Goal: Navigation & Orientation: Find specific page/section

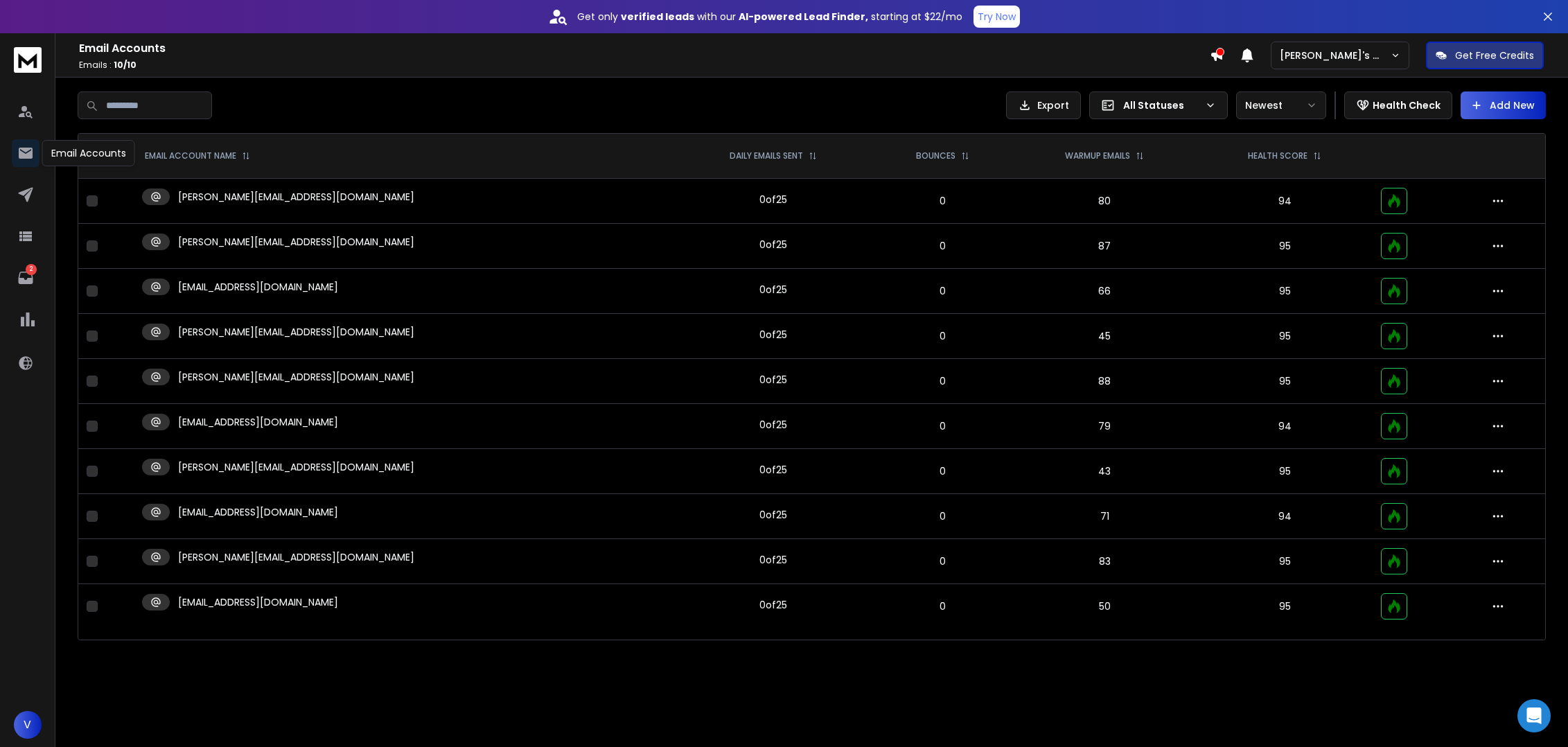
click at [19, 158] on icon at bounding box center [25, 154] width 14 height 11
click at [25, 198] on icon at bounding box center [25, 194] width 14 height 14
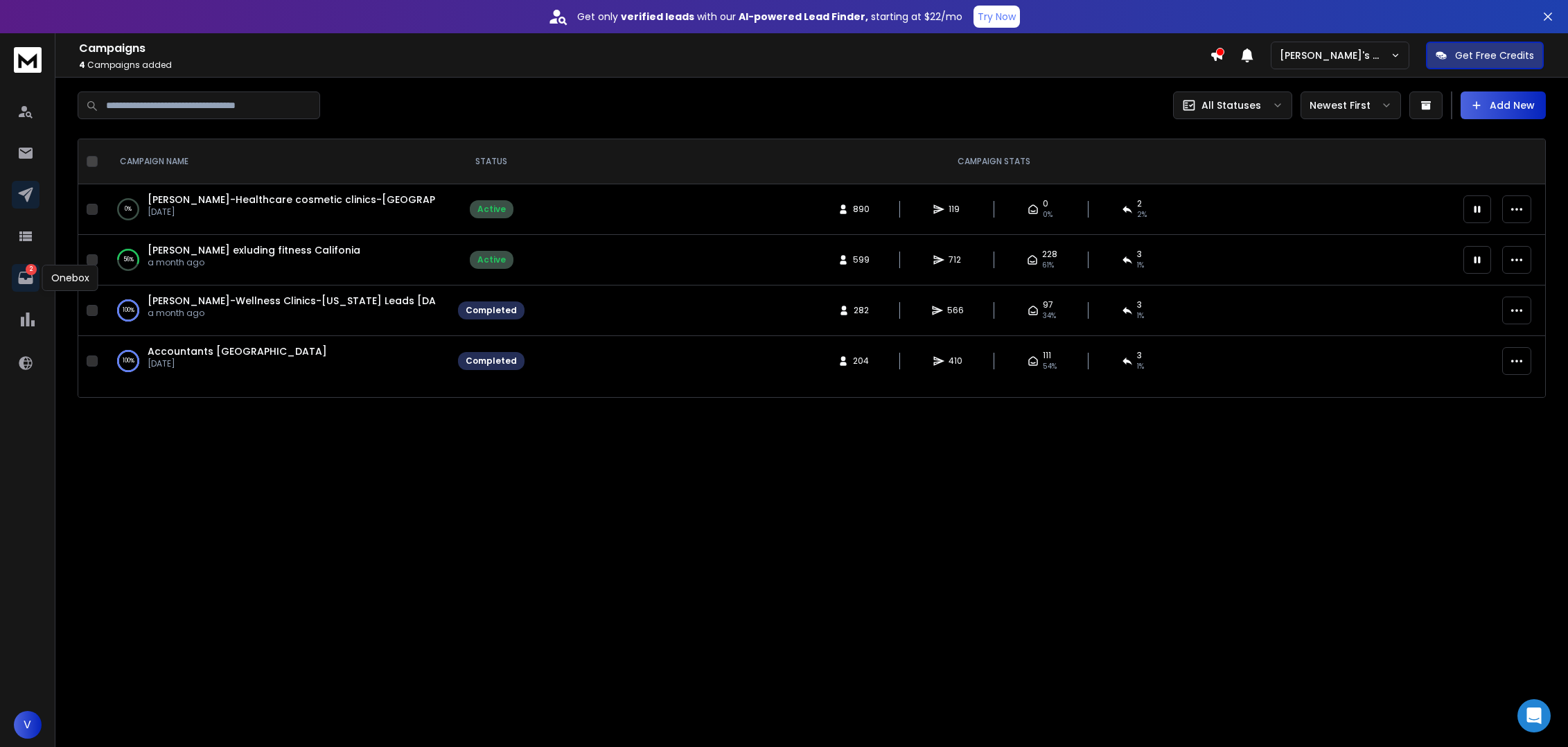
click at [34, 268] on p "2" at bounding box center [31, 270] width 11 height 11
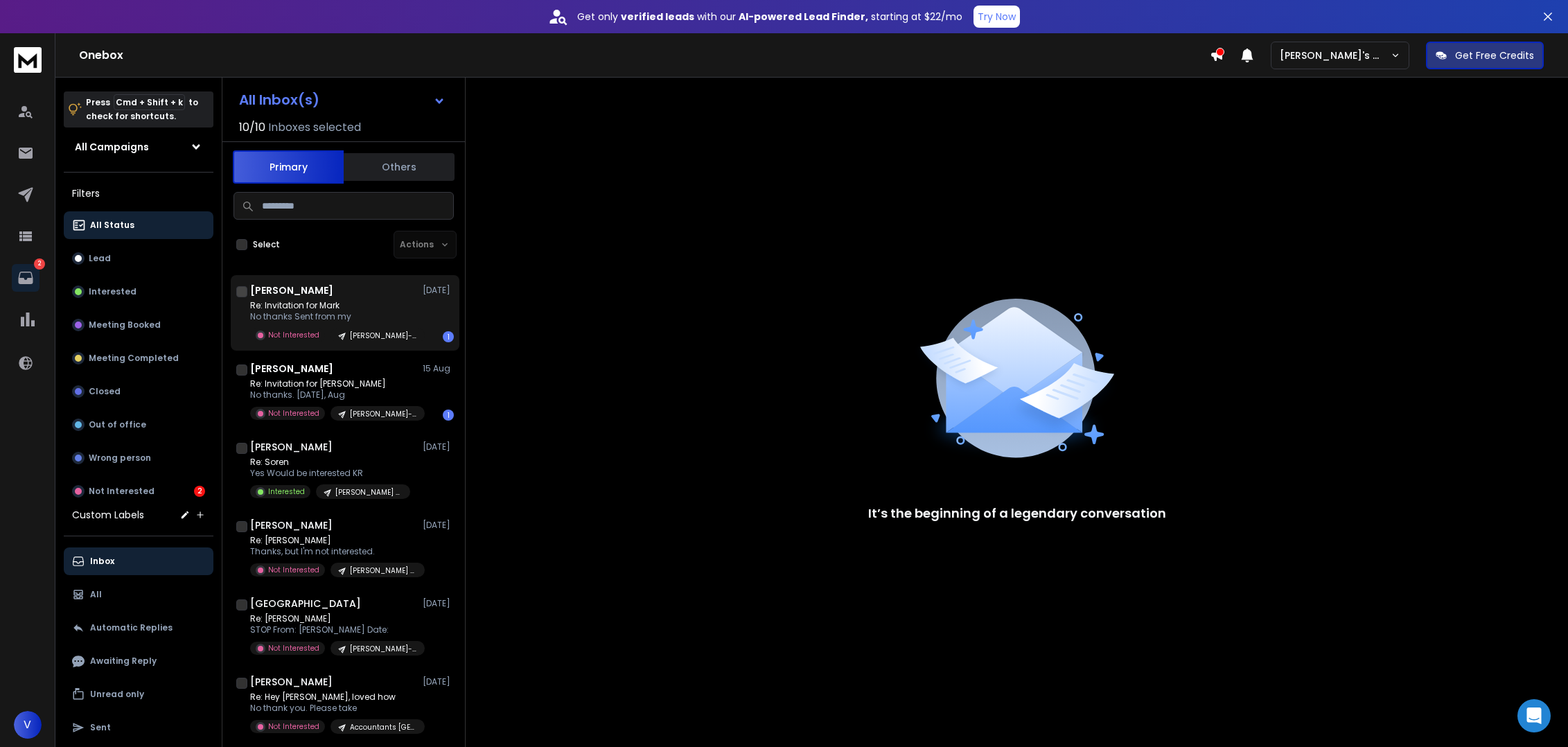
click at [282, 304] on p "Re: Invitation for Mark" at bounding box center [334, 306] width 166 height 11
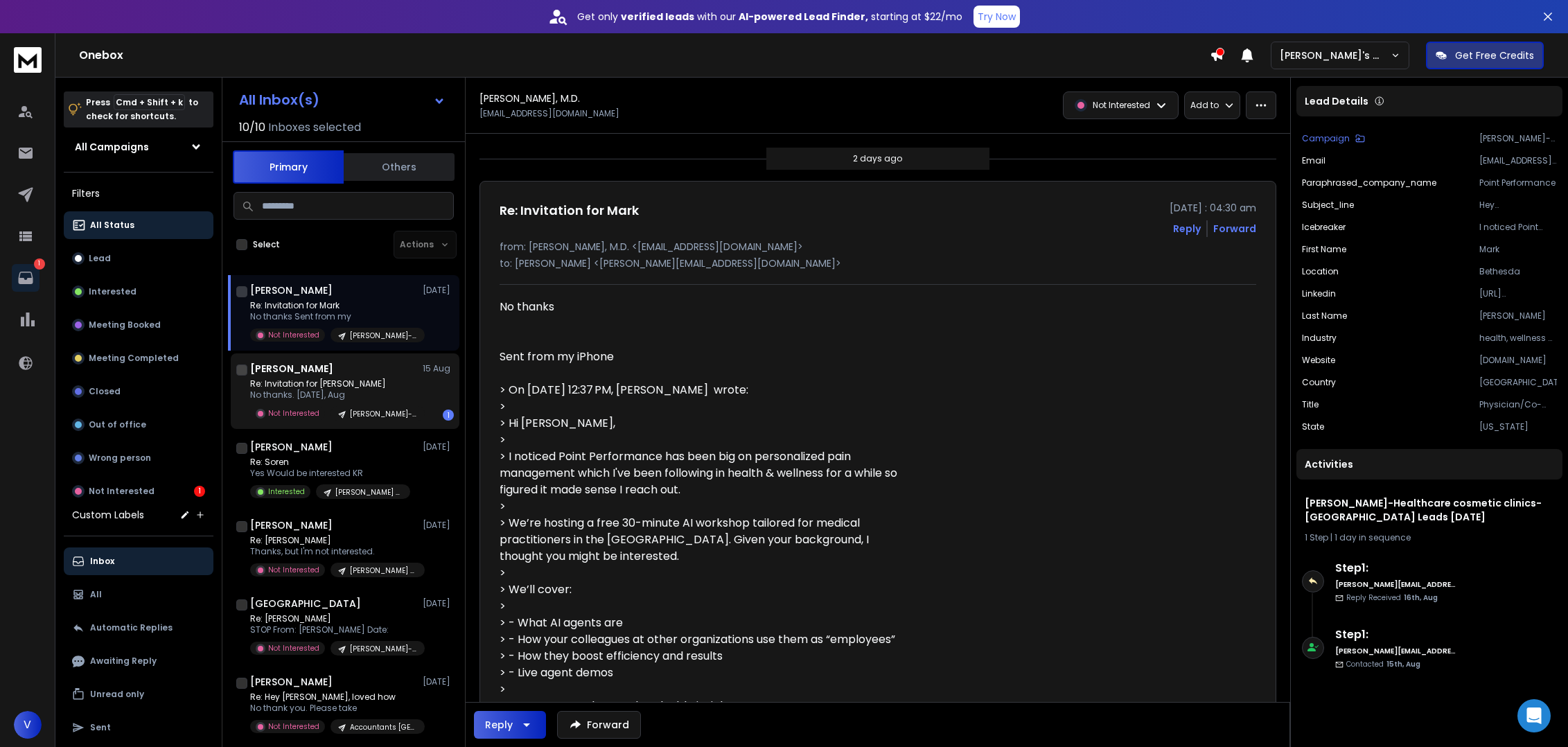
click at [364, 377] on div "[PERSON_NAME] [DATE] Re: Invitation for [PERSON_NAME] thanks. [DATE], Aug Not I…" at bounding box center [352, 391] width 203 height 59
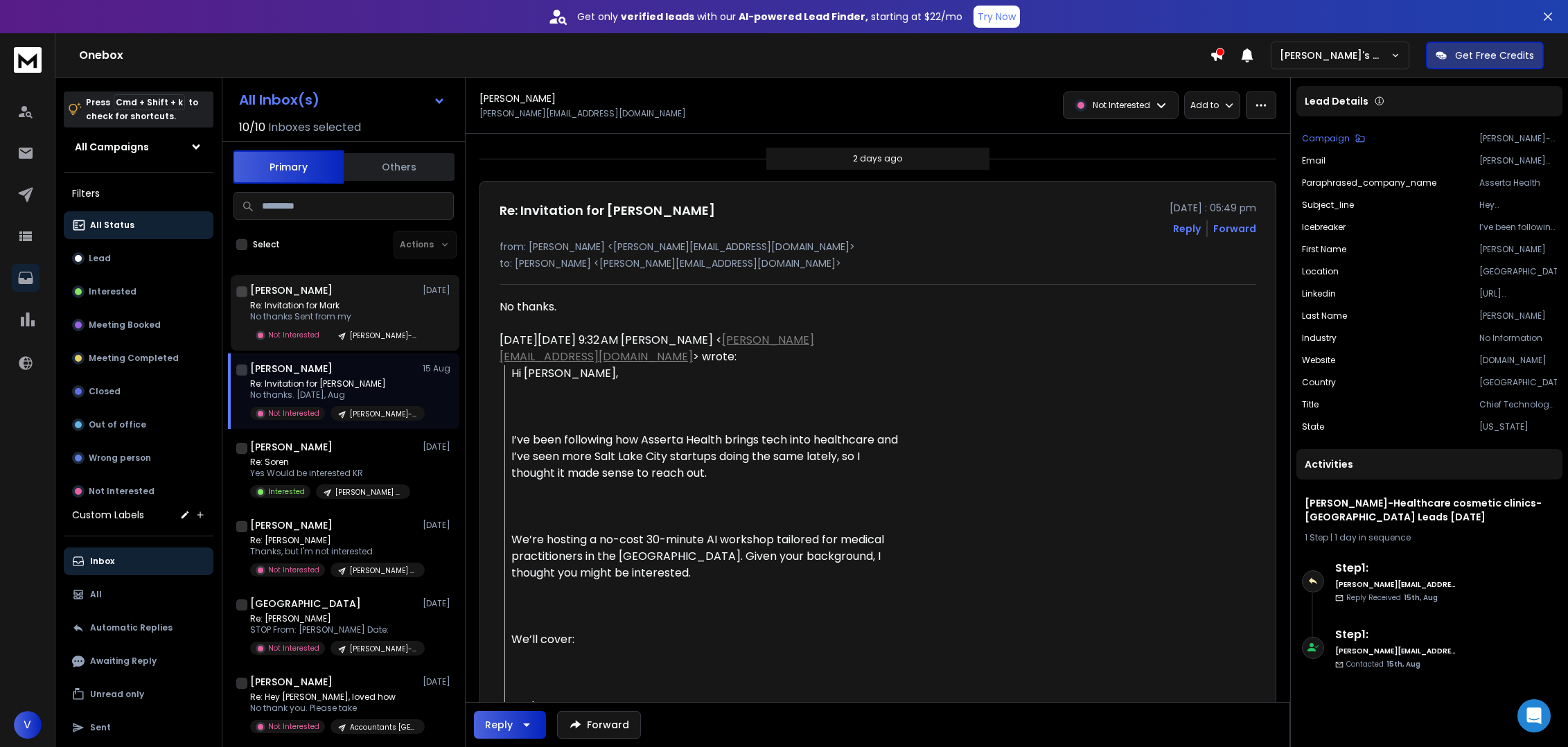
click at [341, 306] on p "Re: Invitation for Mark" at bounding box center [334, 306] width 166 height 11
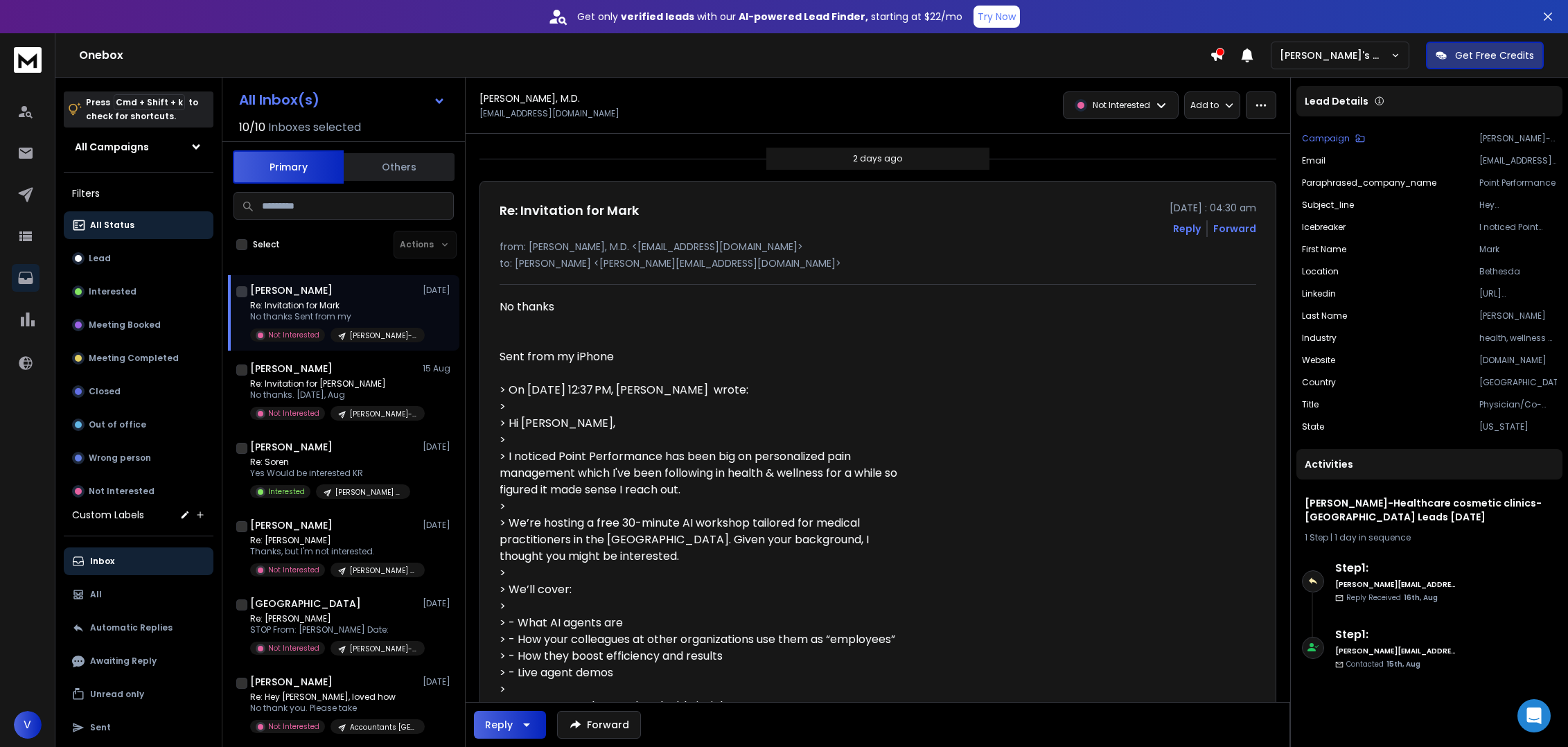
click at [620, 354] on div "No thanks Sent from my iPhone > On [DATE] 12:37 PM, [PERSON_NAME] wrote: > > ﻿H…" at bounding box center [708, 553] width 416 height 510
drag, startPoint x: 496, startPoint y: 355, endPoint x: 614, endPoint y: 356, distance: 118.0
click at [614, 356] on div "Re: Invitation for Mark [DATE] : 04:30 am Reply Forward from: [PERSON_NAME], M.…" at bounding box center [878, 504] width 797 height 648
click at [334, 359] on div "[PERSON_NAME] [DATE] Re: Invitation for [PERSON_NAME] thanks. [DATE], Aug Not I…" at bounding box center [345, 391] width 229 height 75
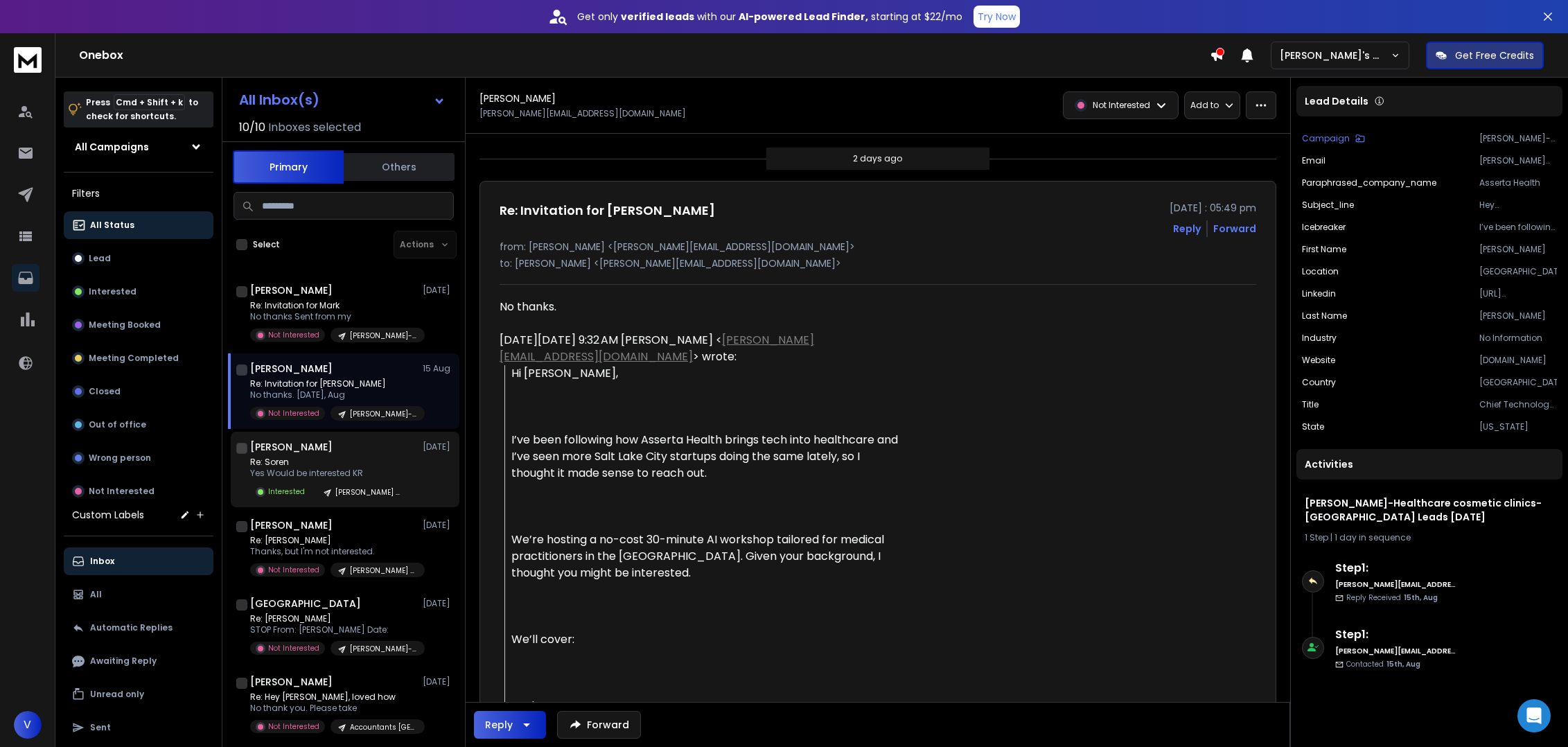
click at [337, 462] on p "Re: Soren" at bounding box center [330, 462] width 160 height 11
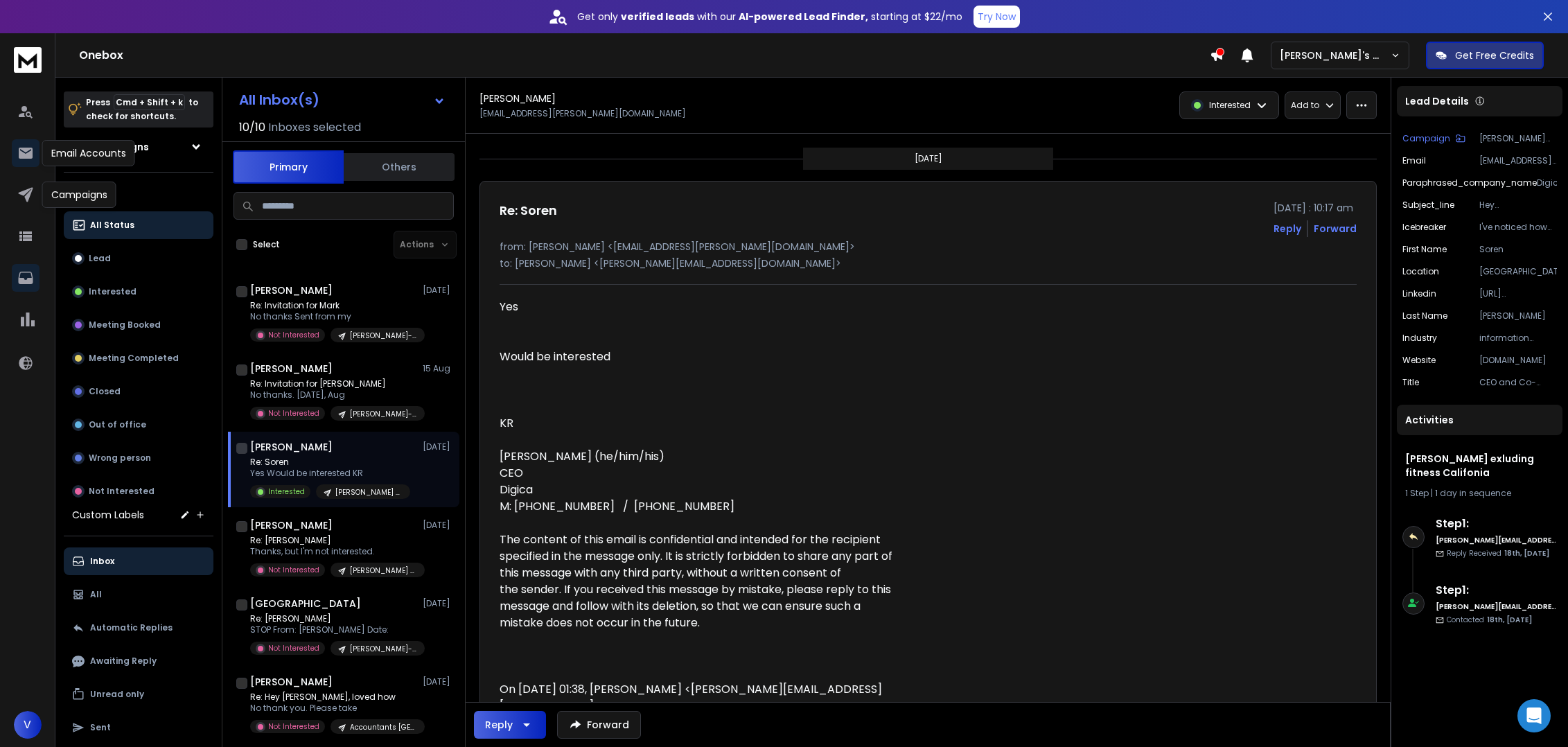
click at [25, 158] on icon at bounding box center [25, 154] width 14 height 11
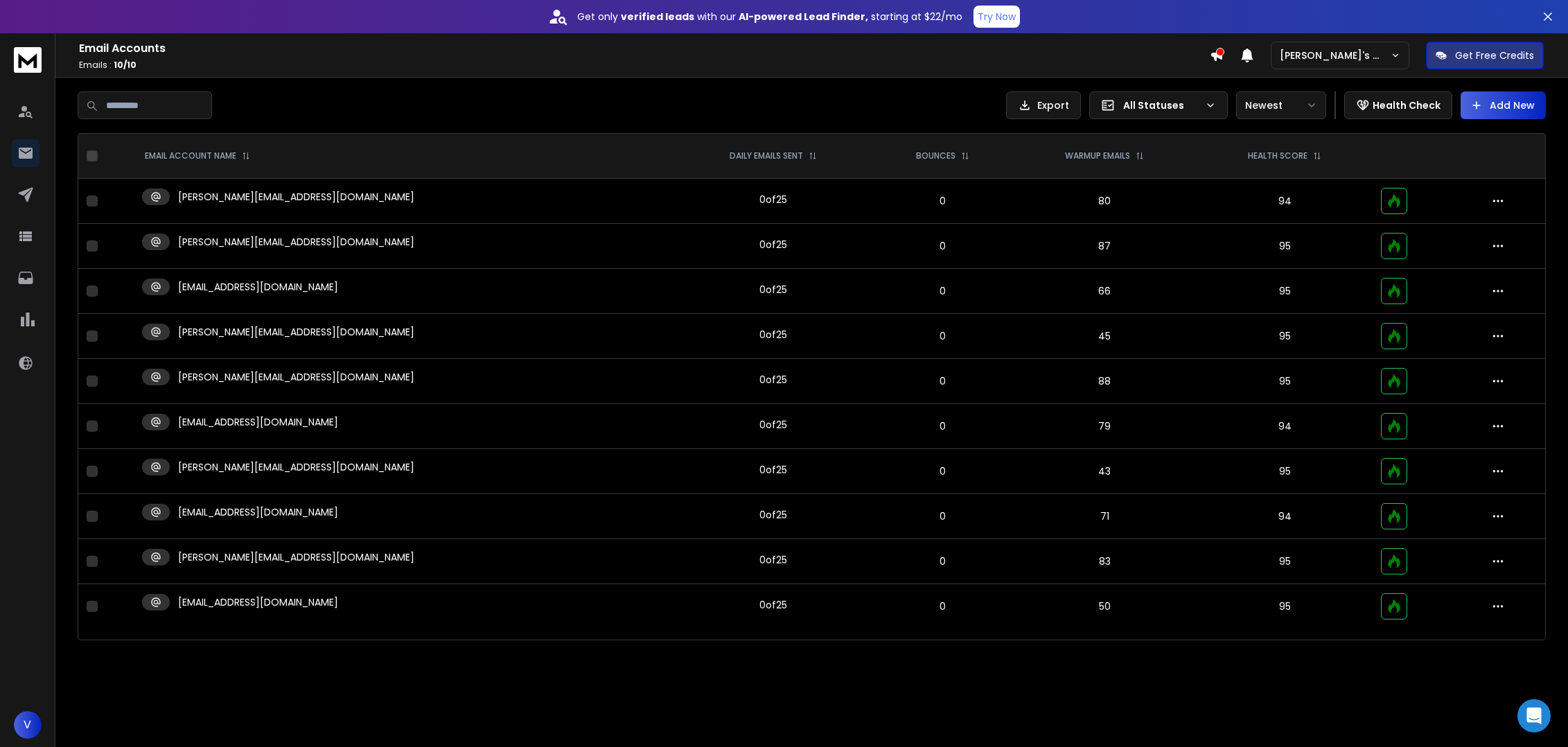
click at [41, 198] on div at bounding box center [28, 197] width 32 height 33
click at [14, 191] on link at bounding box center [26, 194] width 28 height 28
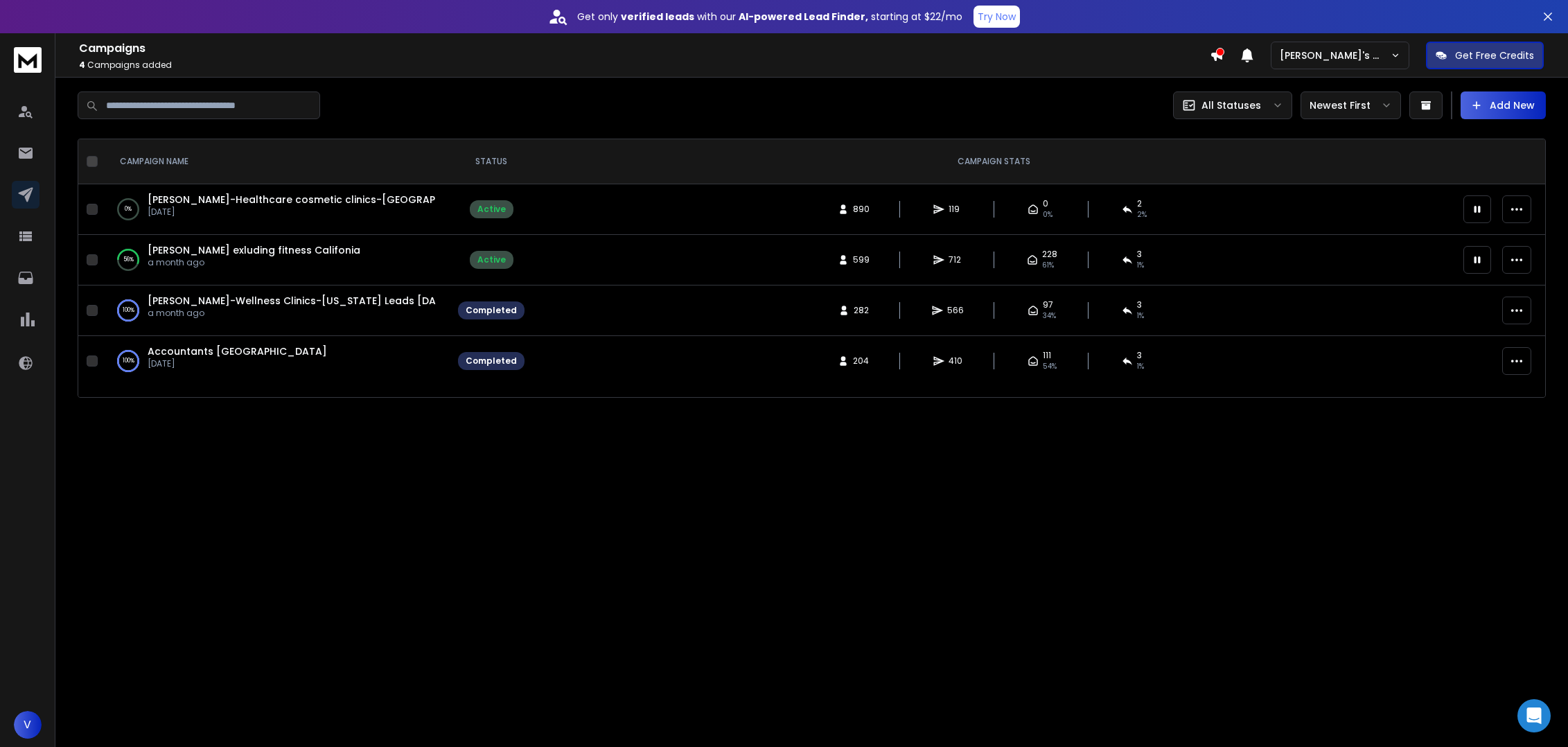
click at [284, 256] on span "[PERSON_NAME] exluding fitness Califonia" at bounding box center [254, 250] width 213 height 14
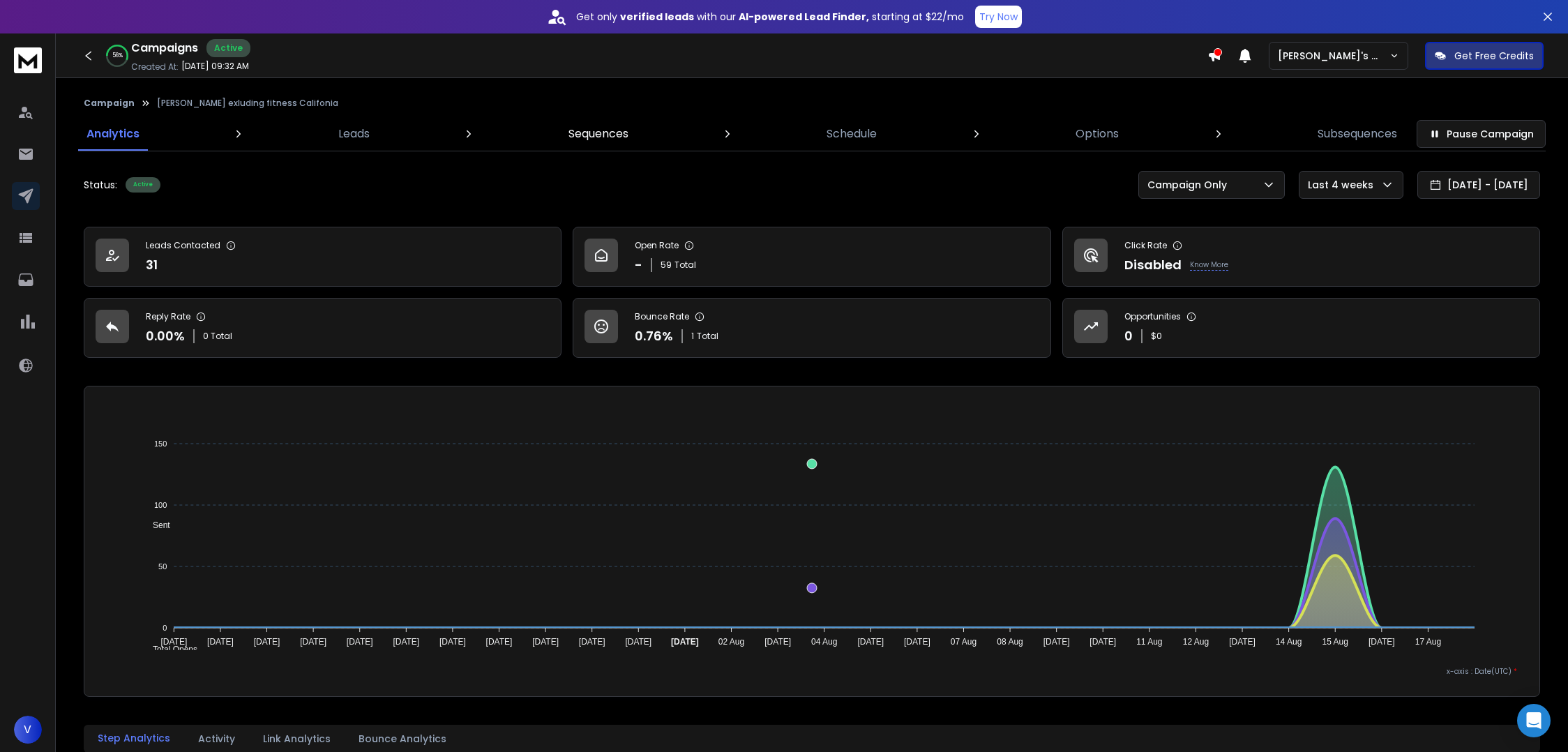
click at [606, 132] on p "Sequences" at bounding box center [599, 133] width 60 height 16
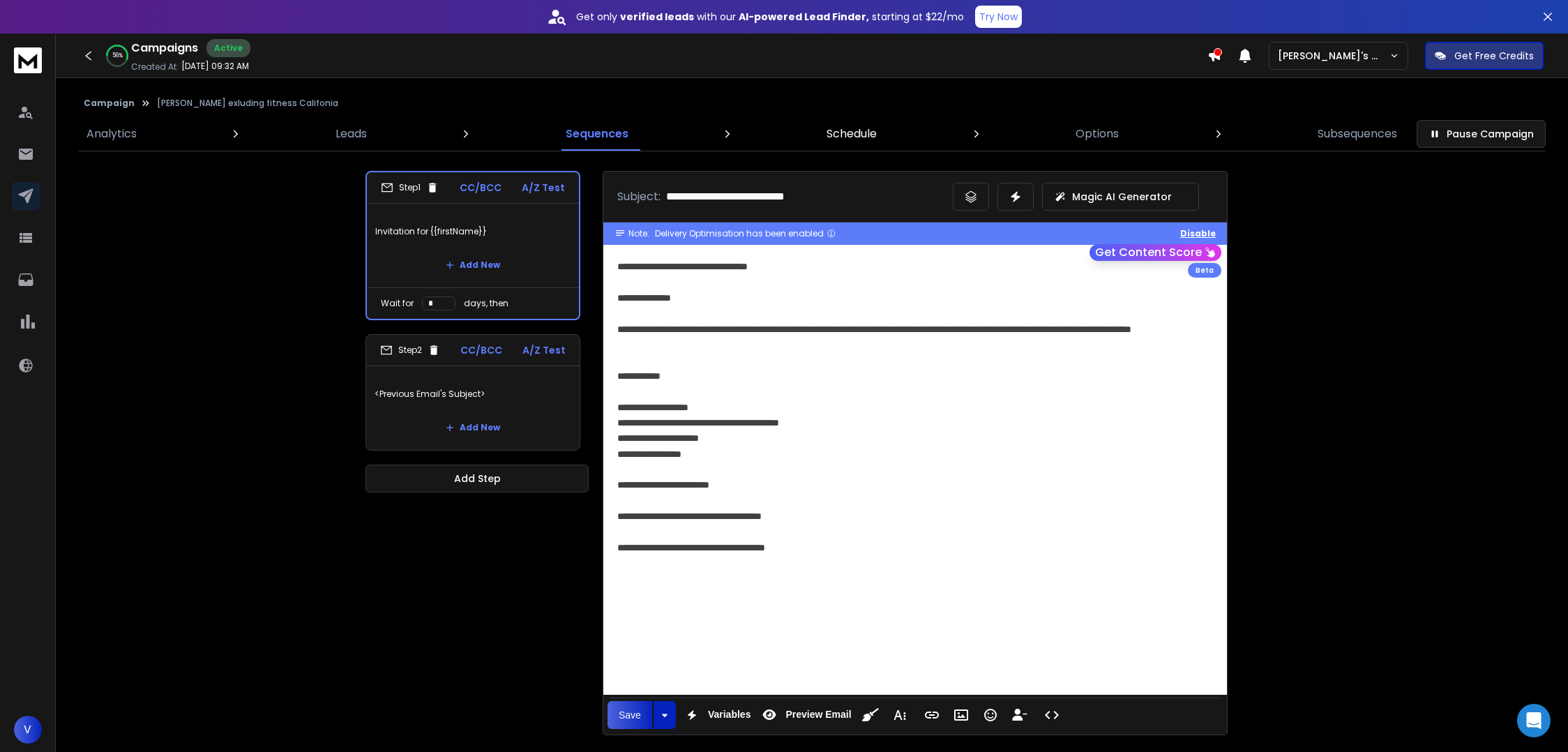
click at [830, 141] on p "Schedule" at bounding box center [852, 133] width 50 height 16
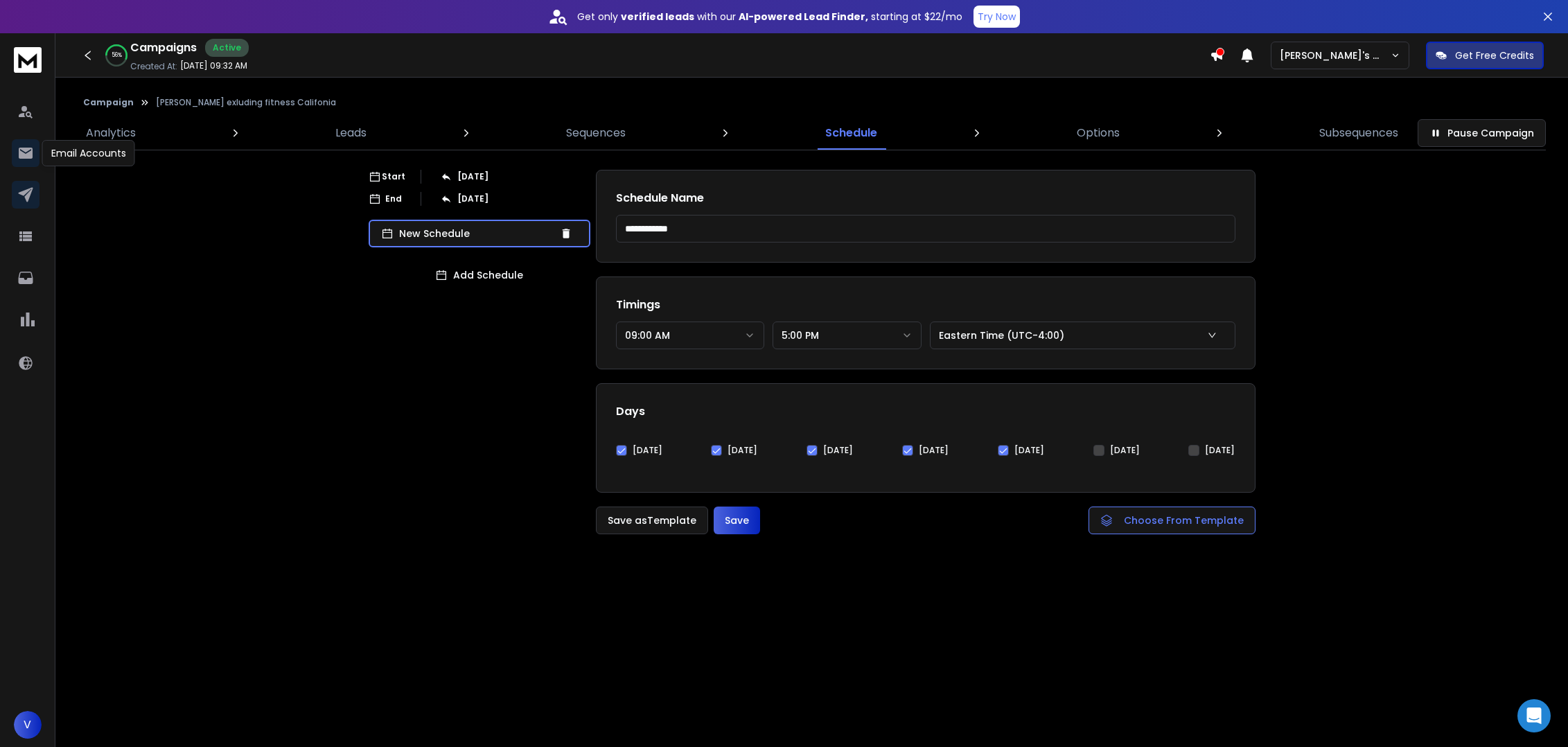
click at [21, 148] on icon at bounding box center [25, 154] width 14 height 11
